Goal: Communication & Community: Answer question/provide support

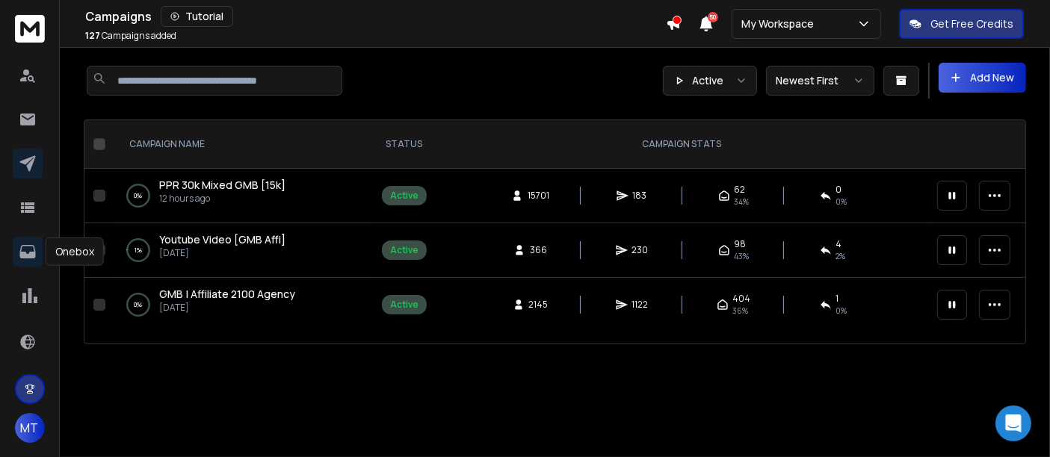
click at [28, 248] on icon at bounding box center [28, 252] width 18 height 18
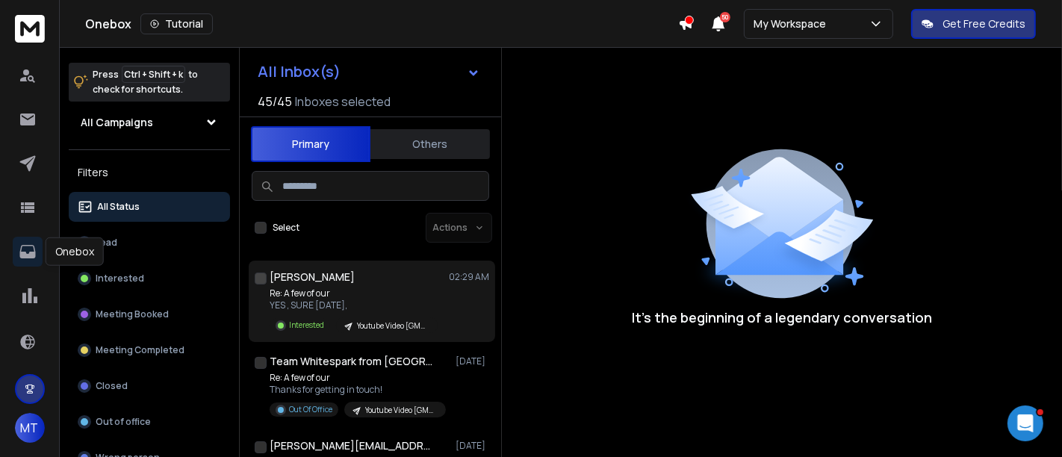
click at [326, 284] on div "[PERSON_NAME] 02:29 AM" at bounding box center [380, 277] width 220 height 15
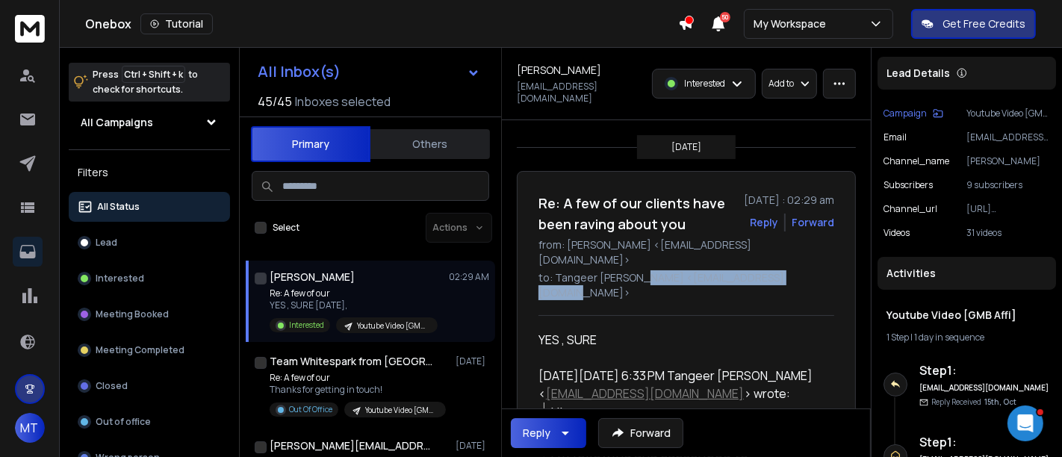
drag, startPoint x: 639, startPoint y: 272, endPoint x: 816, endPoint y: 273, distance: 176.3
click at [816, 273] on p "to: [PERSON_NAME] <[EMAIL_ADDRESS][DOMAIN_NAME]>" at bounding box center [687, 285] width 296 height 30
copy p "[EMAIL_ADDRESS][DOMAIN_NAME]"
click at [995, 135] on p "[EMAIL_ADDRESS][DOMAIN_NAME]" at bounding box center [1009, 137] width 84 height 12
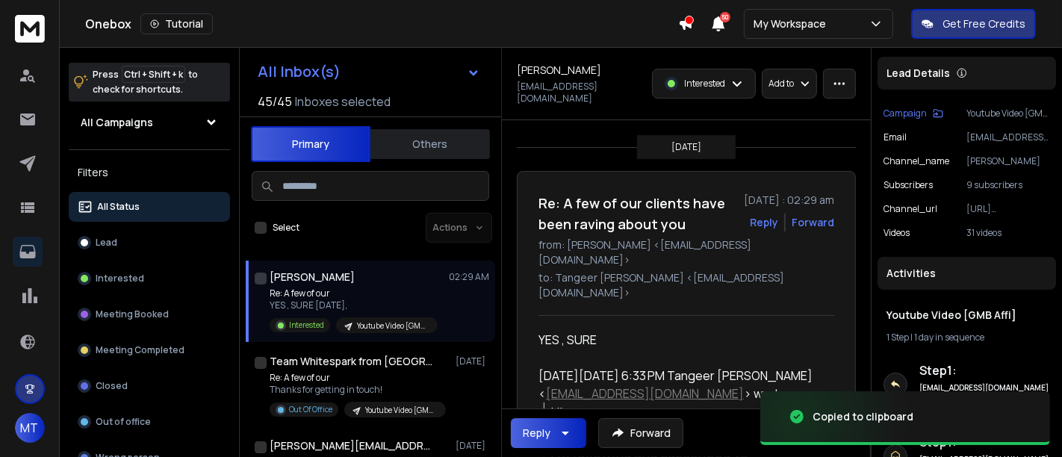
click at [994, 207] on p "[URL][DOMAIN_NAME]" at bounding box center [1009, 209] width 84 height 12
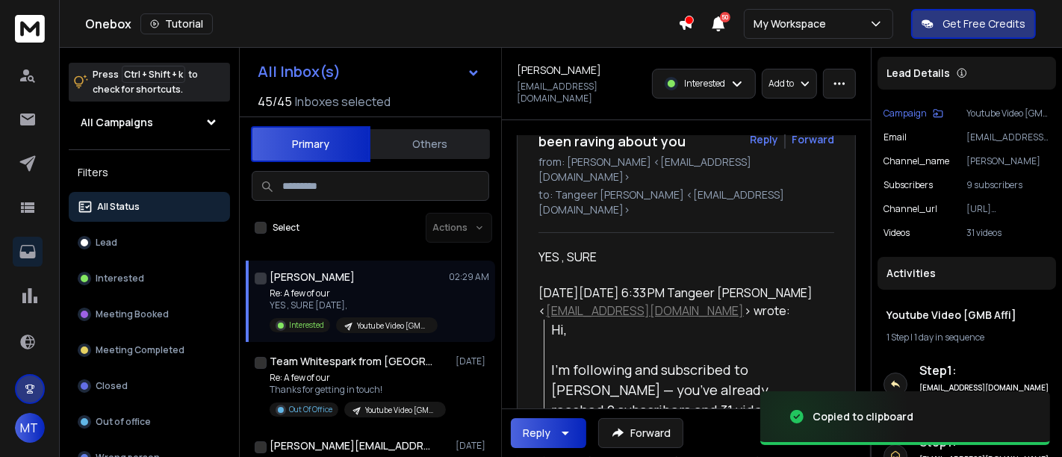
click at [538, 442] on div "Reply" at bounding box center [549, 433] width 52 height 18
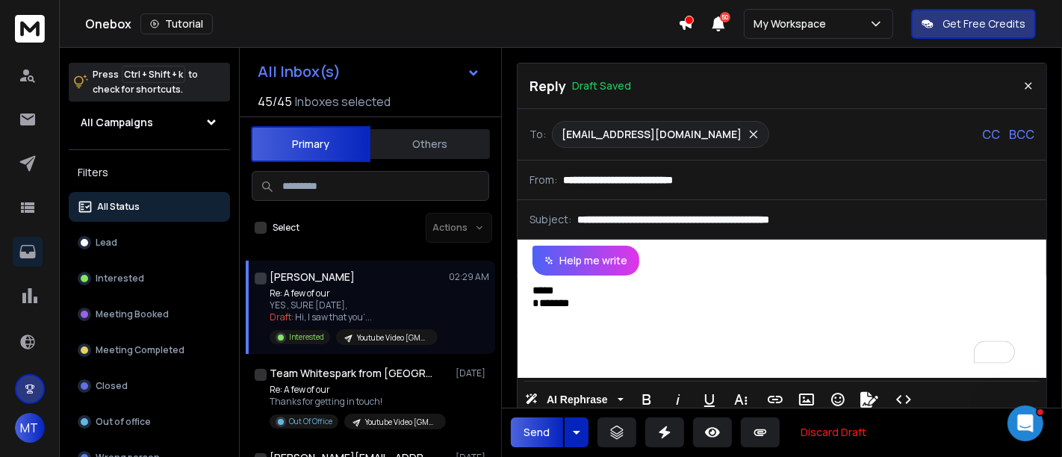
scroll to position [166, 0]
click at [549, 434] on button "Send" at bounding box center [537, 433] width 52 height 30
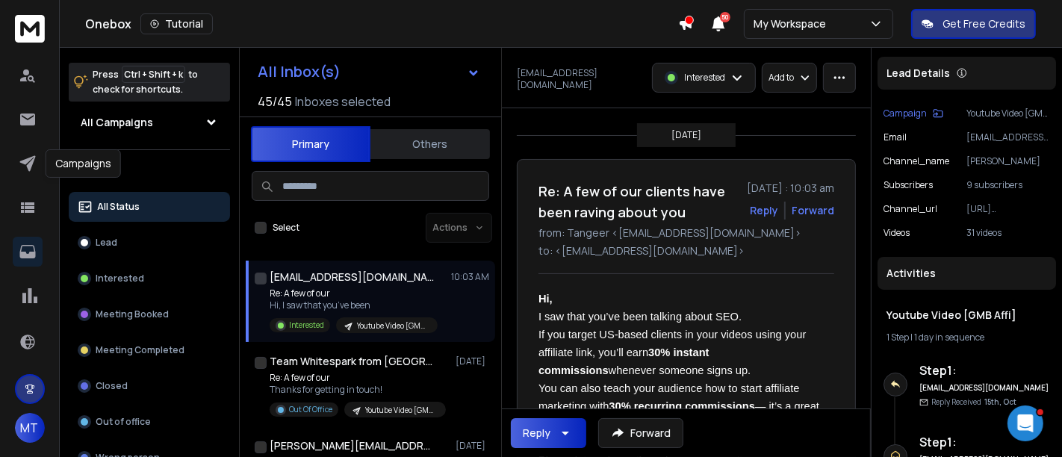
drag, startPoint x: 17, startPoint y: 170, endPoint x: 65, endPoint y: 131, distance: 61.1
click at [17, 170] on link at bounding box center [28, 164] width 30 height 30
